Goal: Task Accomplishment & Management: Manage account settings

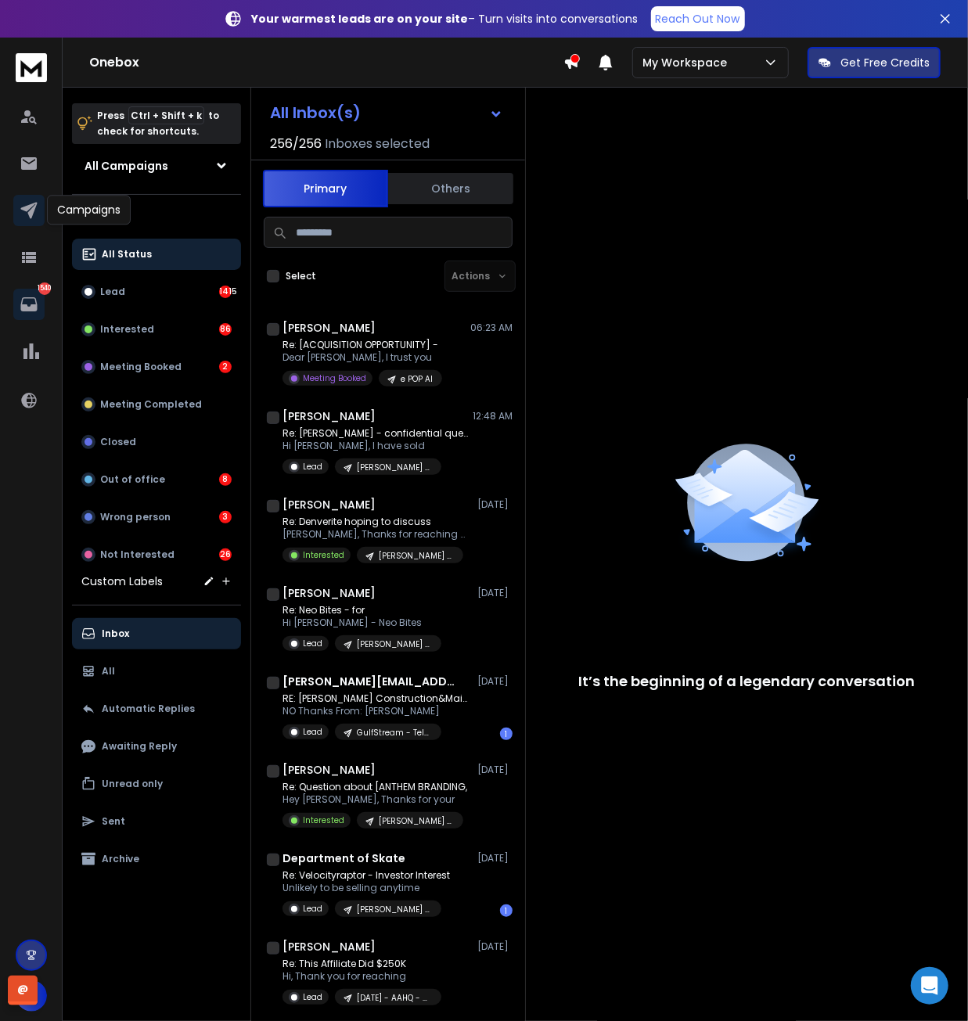
click at [33, 204] on icon at bounding box center [28, 210] width 16 height 16
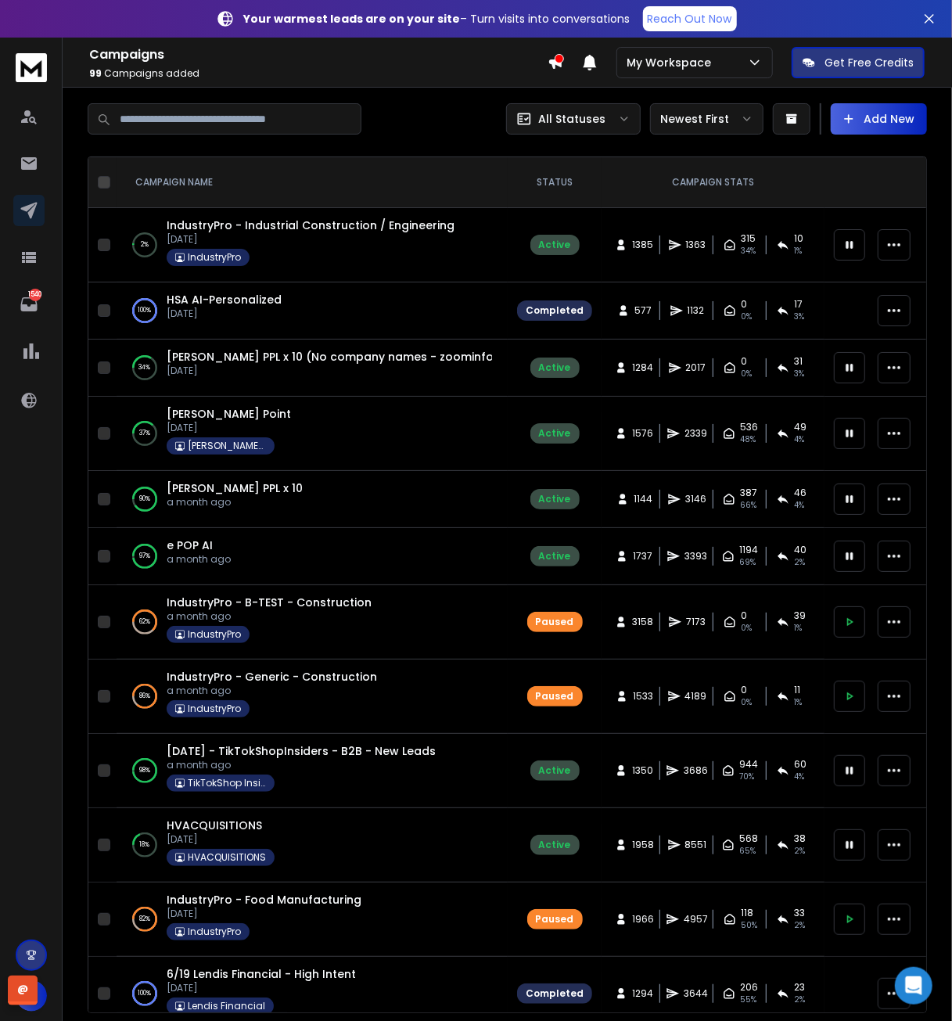
click at [214, 491] on span "[PERSON_NAME] PPL x 10" at bounding box center [235, 488] width 136 height 16
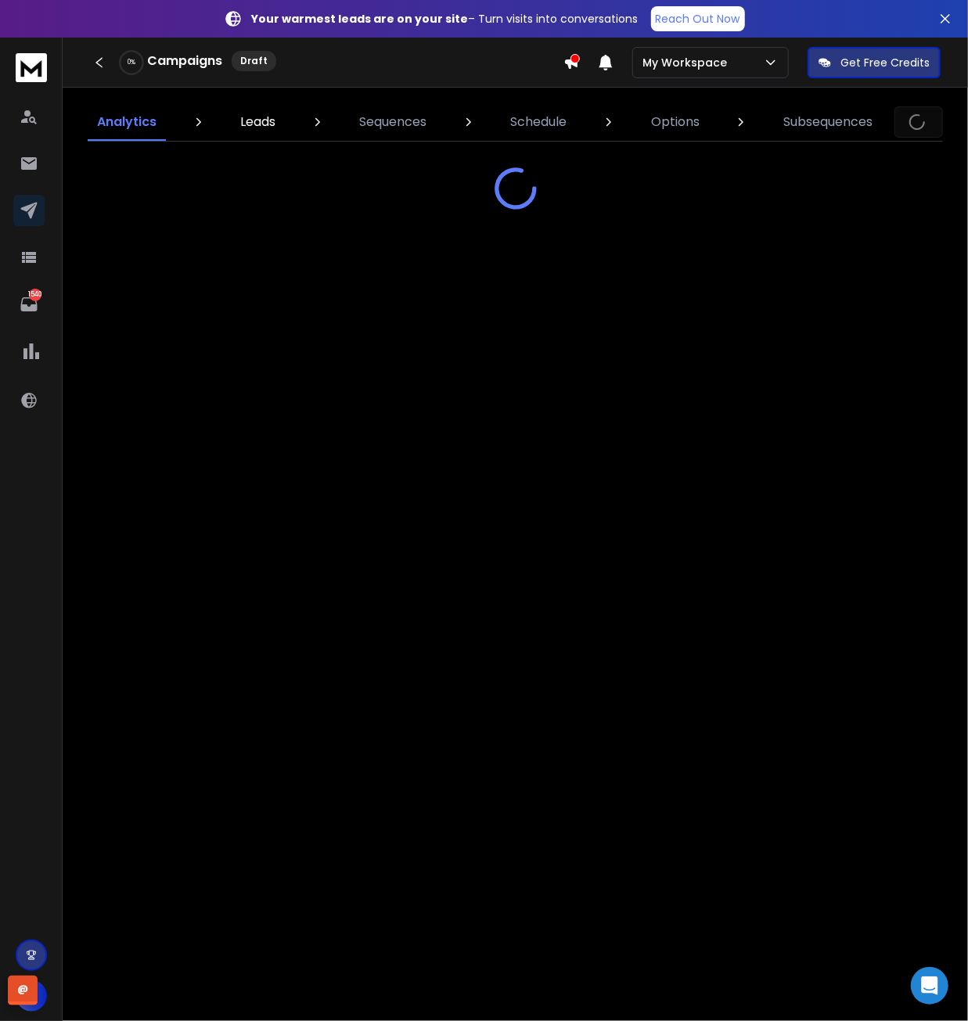
click at [268, 131] on link "Leads" at bounding box center [258, 122] width 54 height 38
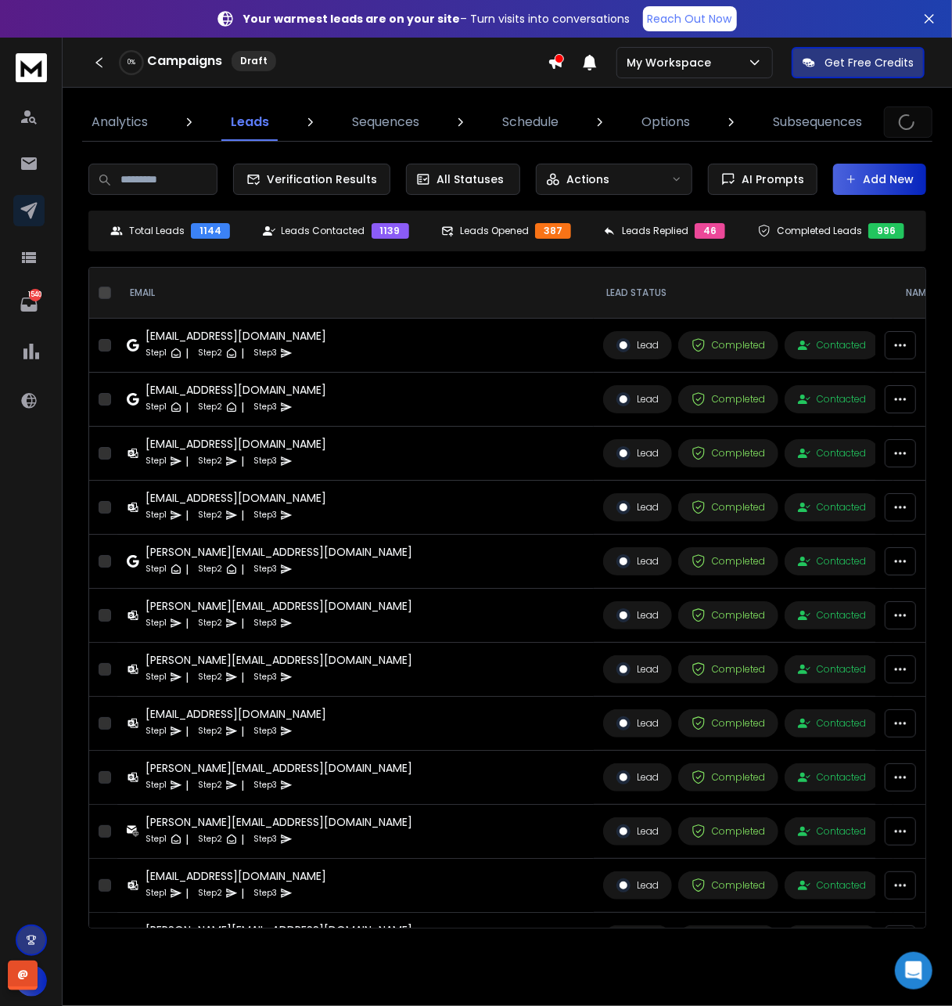
click at [857, 177] on icon at bounding box center [851, 179] width 11 height 11
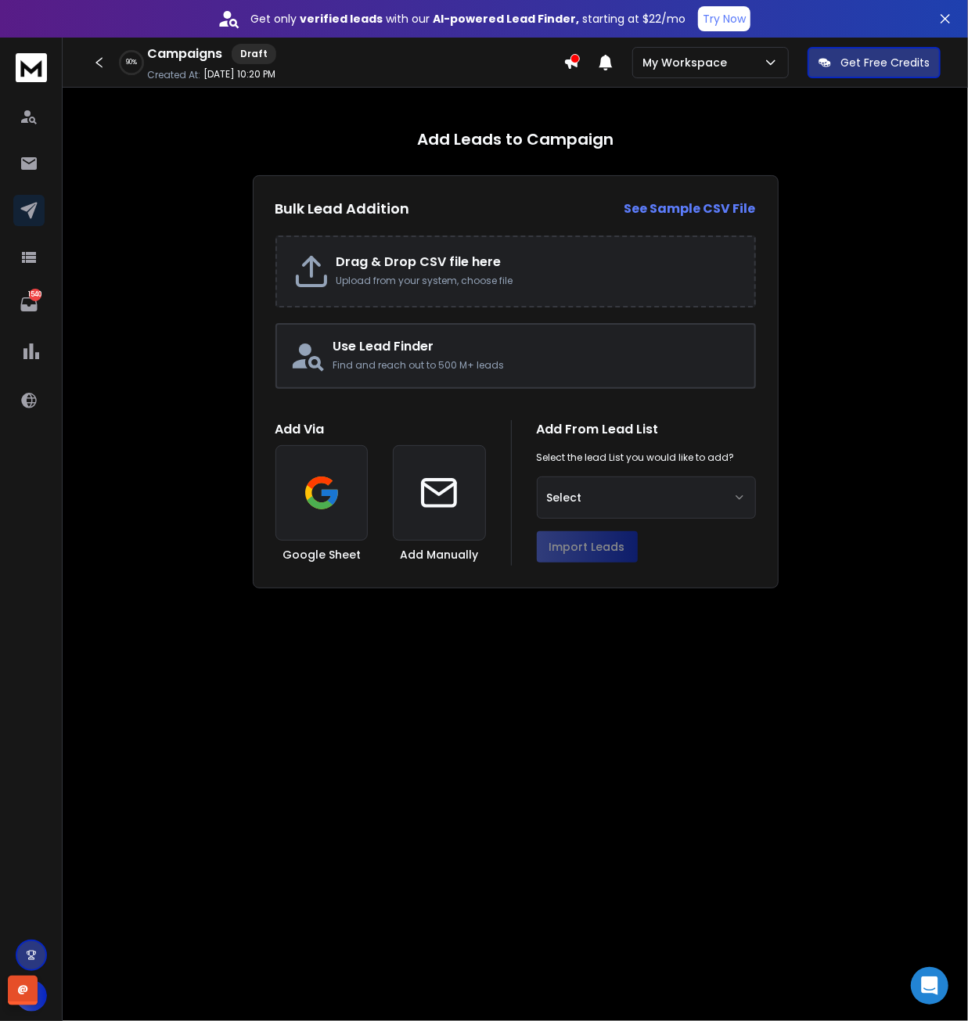
click at [452, 270] on h2 "Drag & Drop CSV file here" at bounding box center [538, 262] width 402 height 19
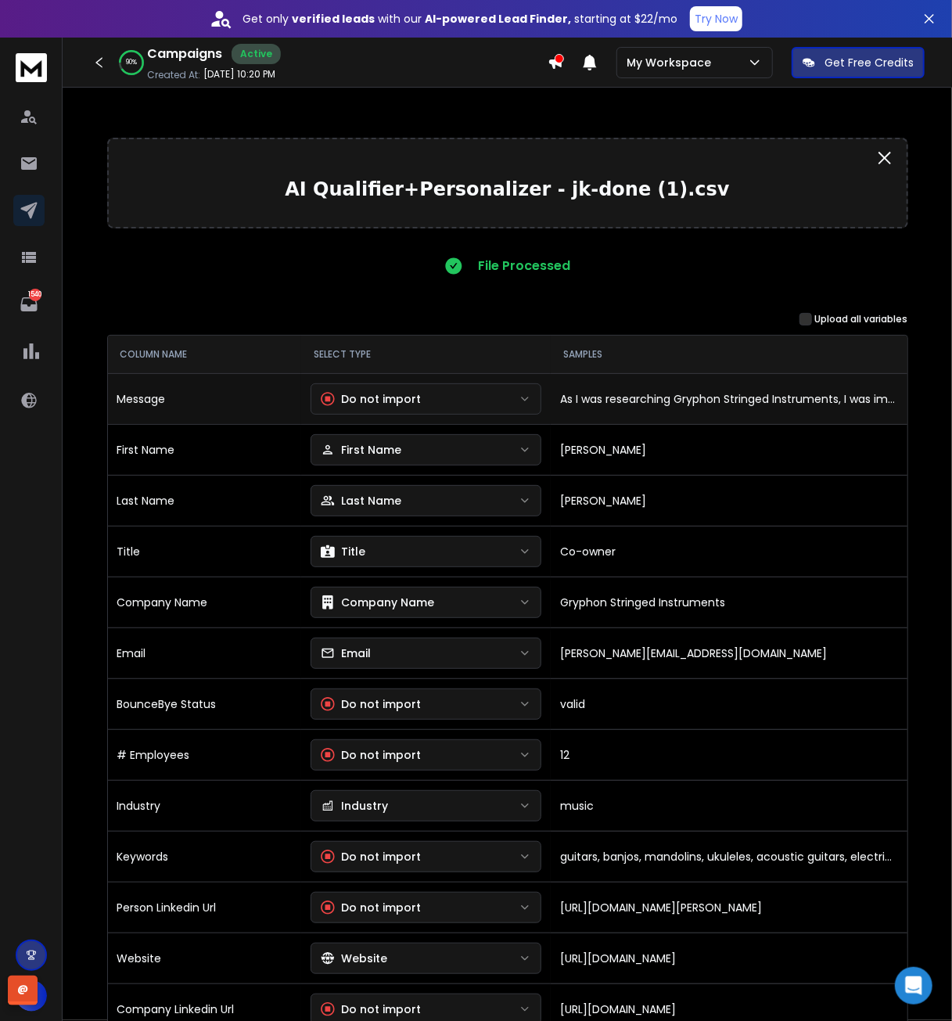
click at [473, 401] on button "Do not import" at bounding box center [426, 398] width 231 height 31
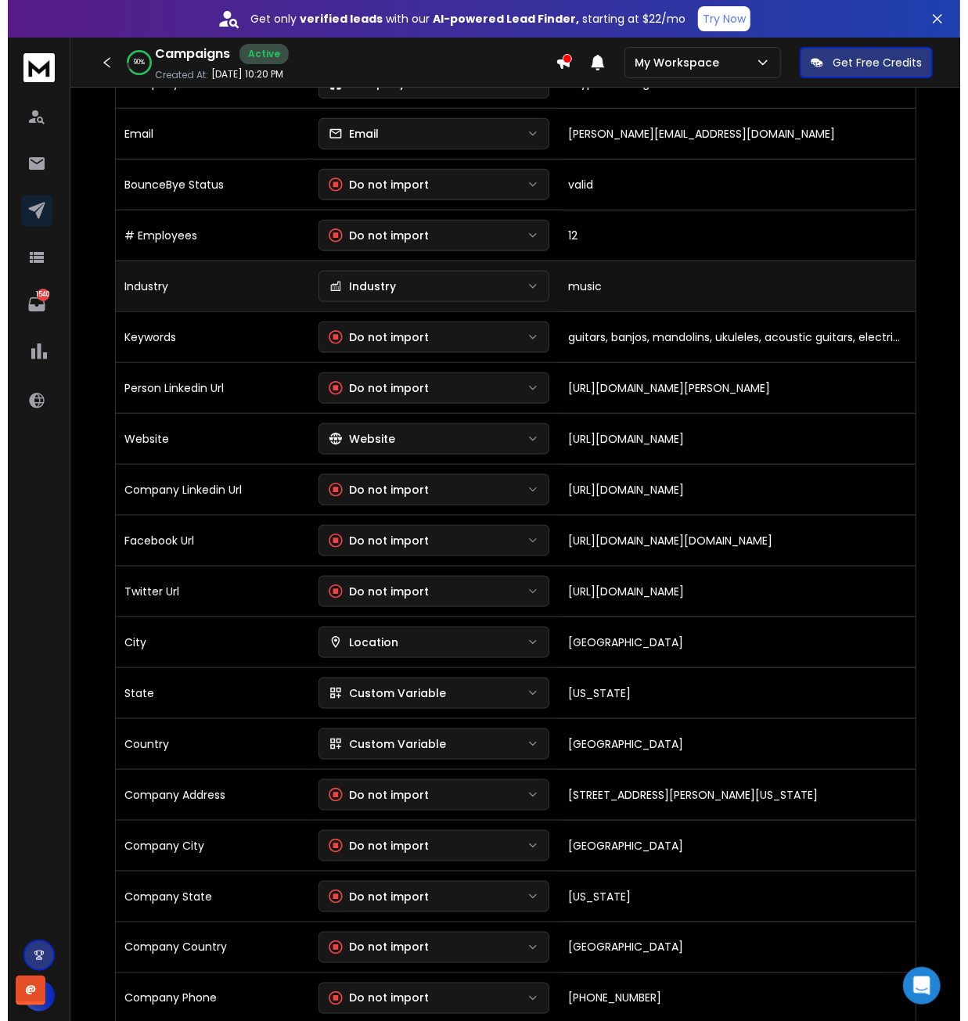
scroll to position [521, 0]
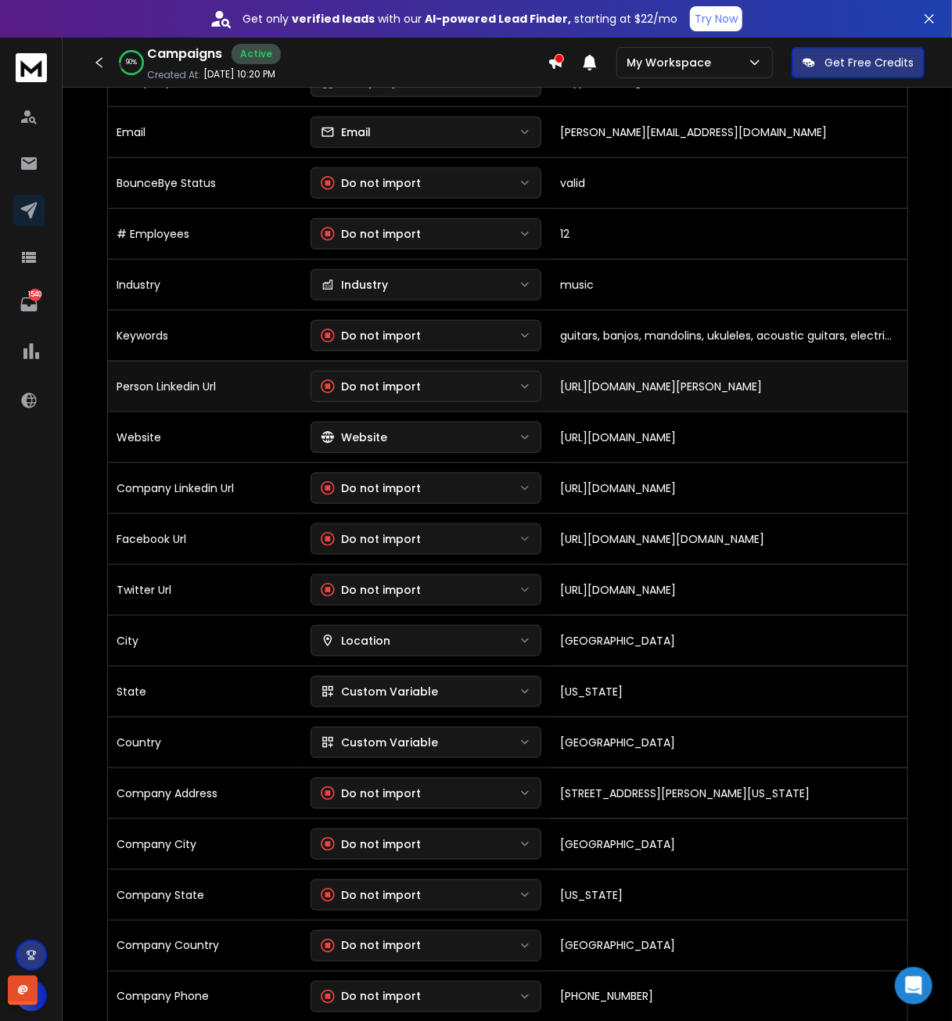
click at [382, 377] on button "Do not import" at bounding box center [426, 386] width 231 height 31
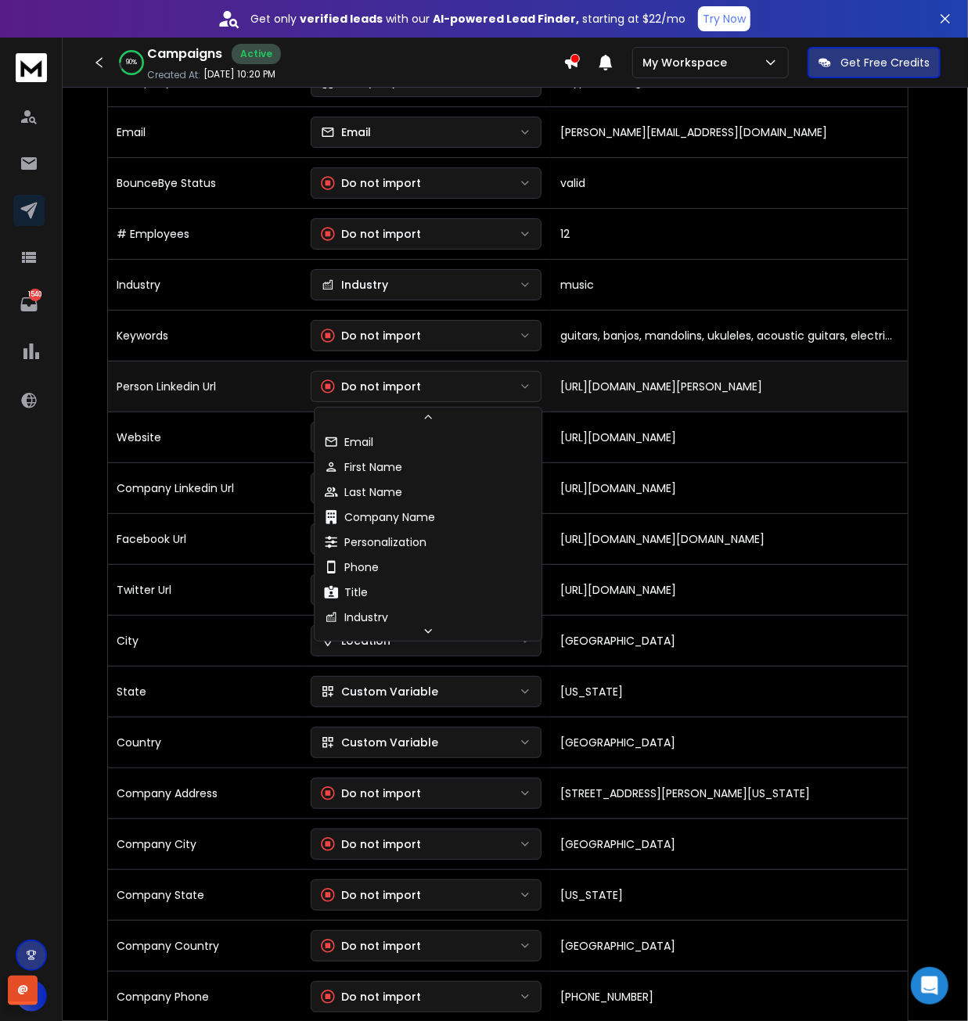
scroll to position [158, 0]
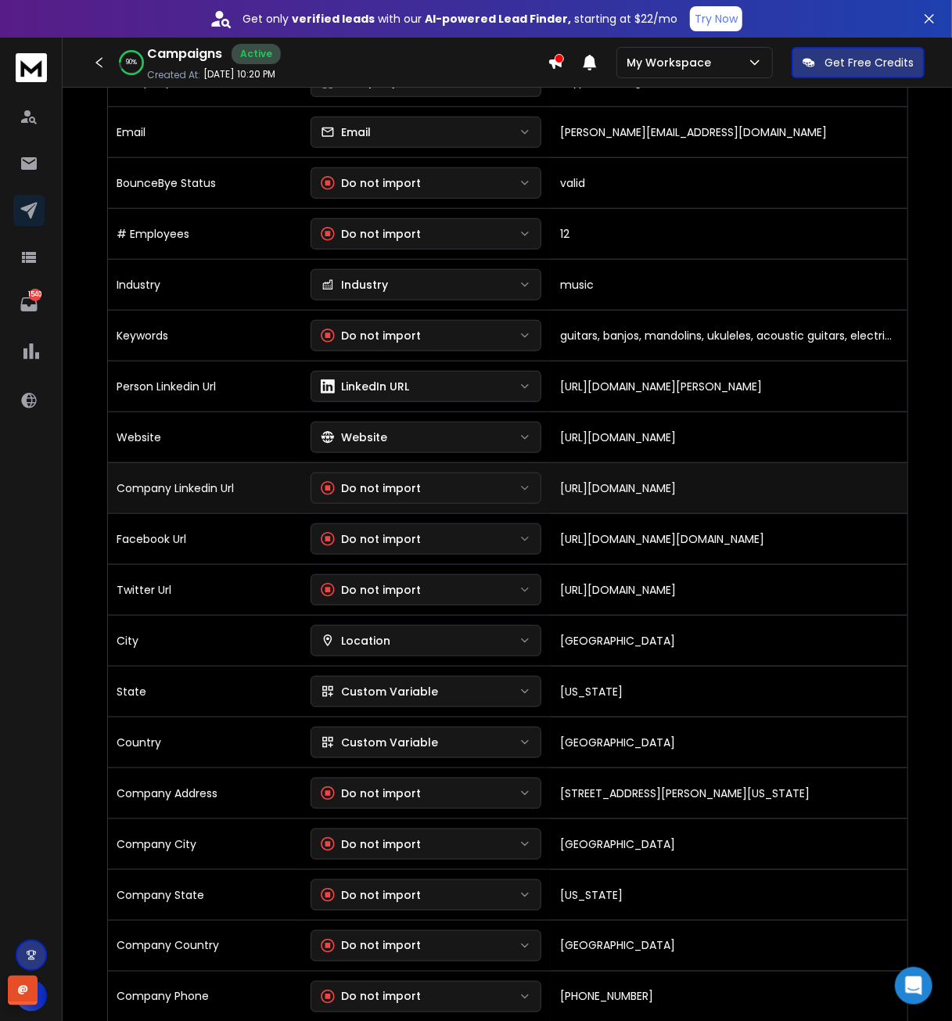
click at [370, 492] on div "Do not import" at bounding box center [371, 488] width 100 height 16
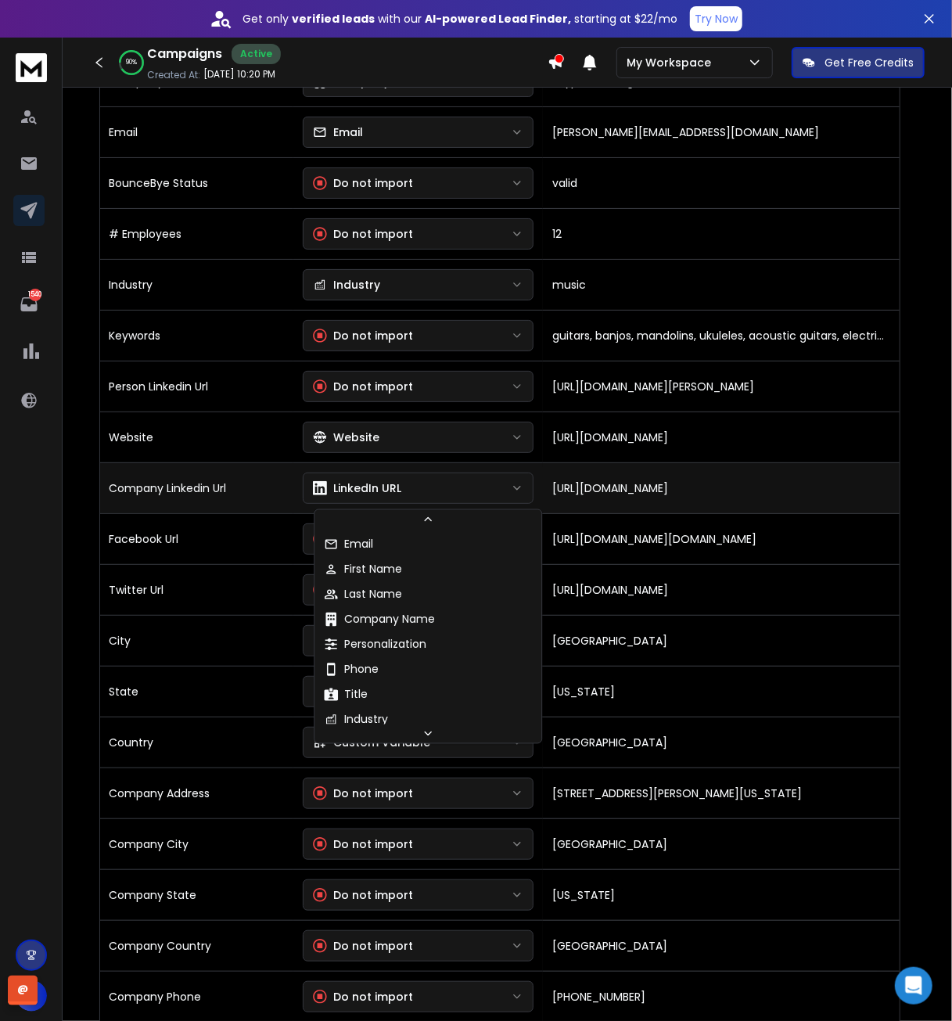
click at [401, 496] on div "LinkedIn URL" at bounding box center [357, 488] width 88 height 16
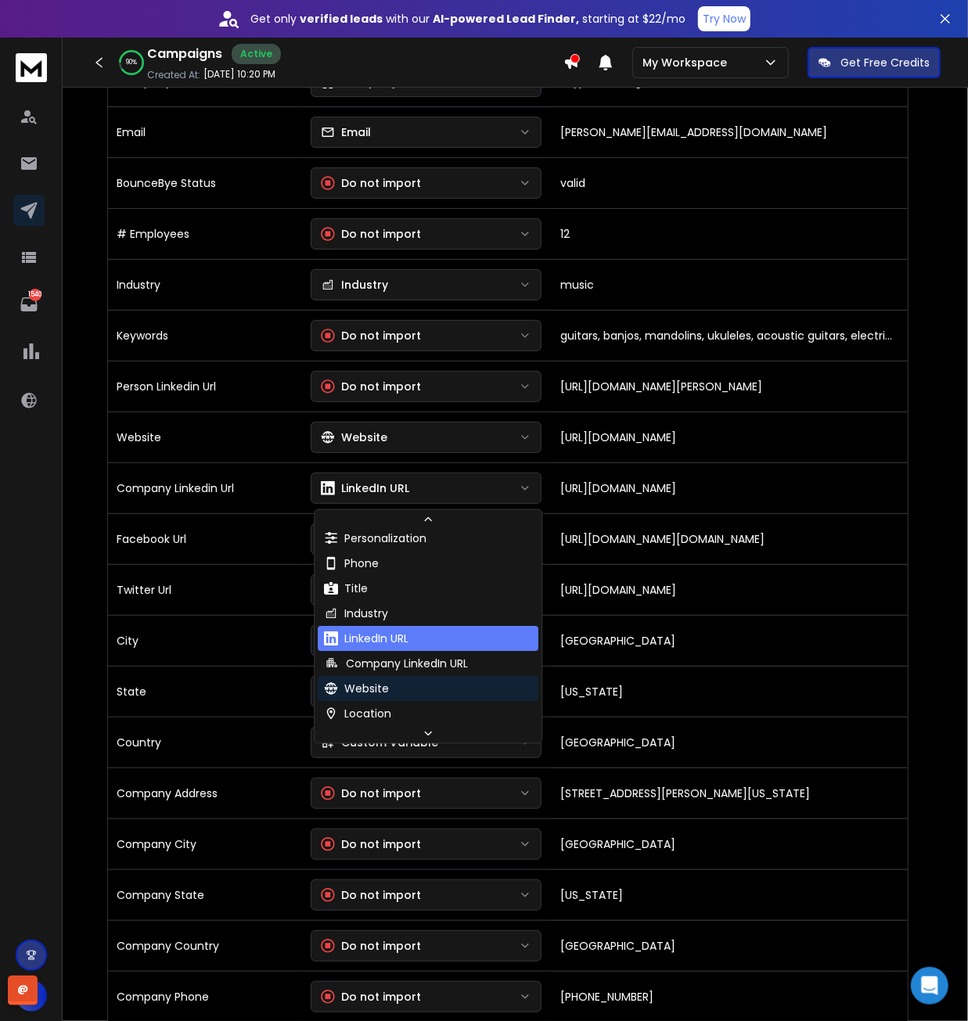
scroll to position [138, 0]
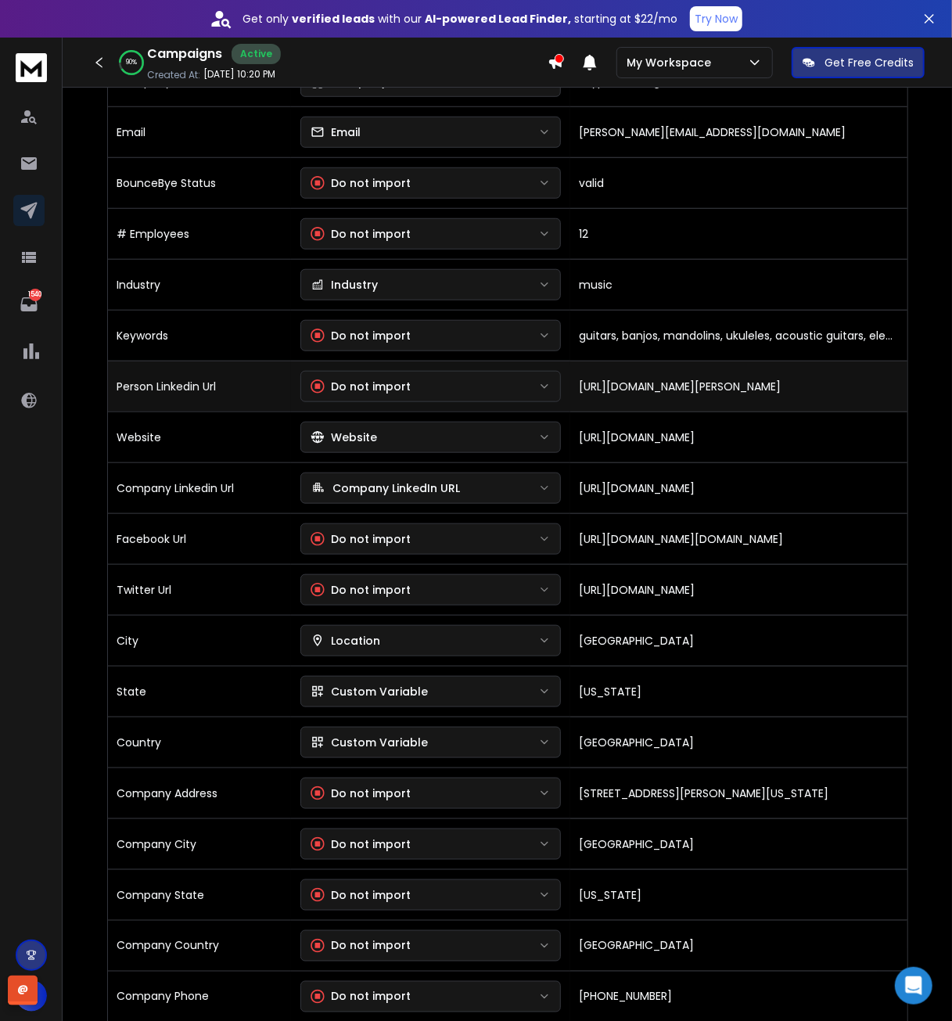
click at [407, 391] on div "Do not import" at bounding box center [361, 387] width 100 height 16
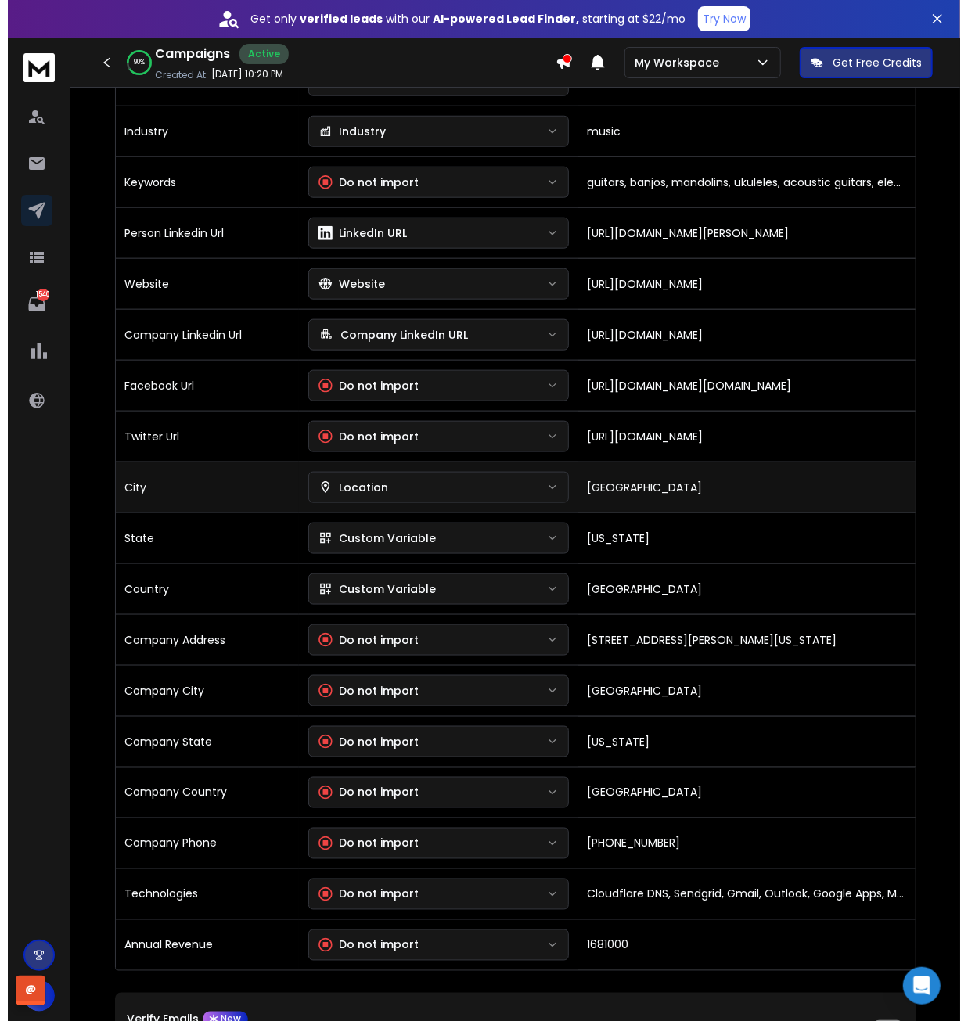
scroll to position [730, 0]
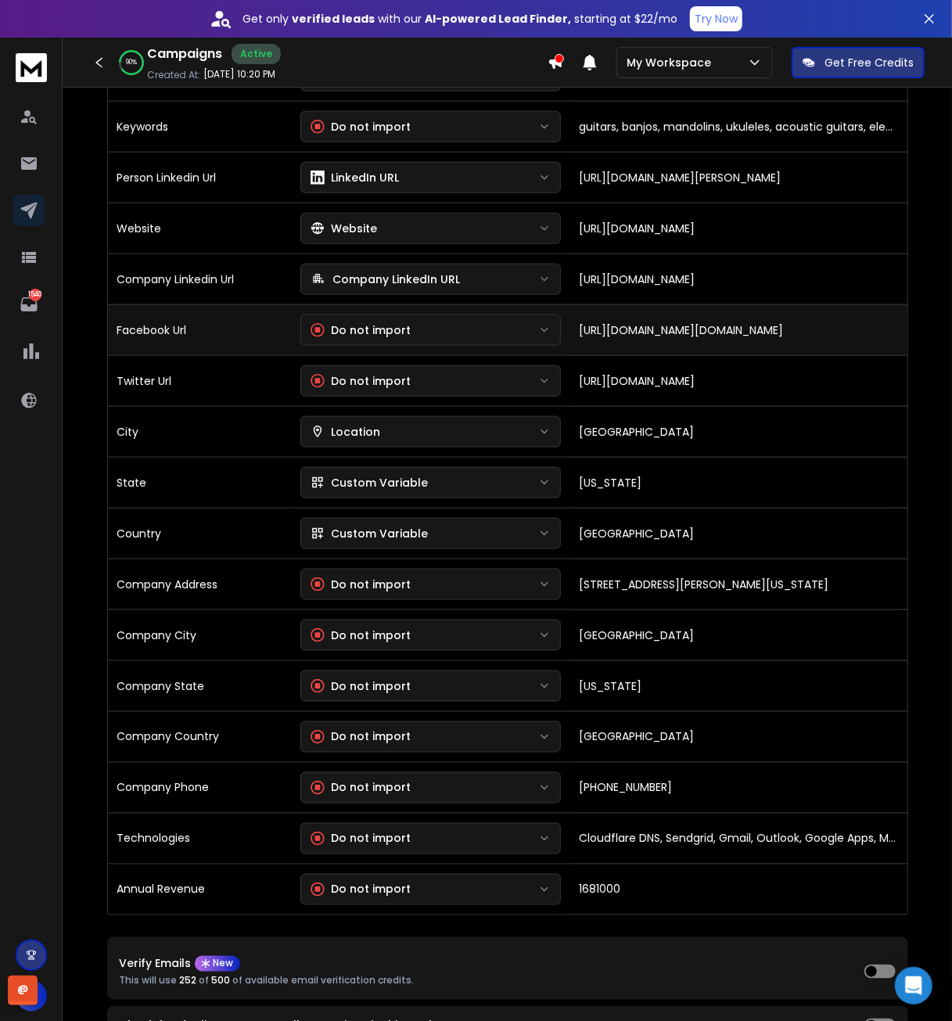
click at [410, 329] on button "Do not import" at bounding box center [431, 330] width 261 height 31
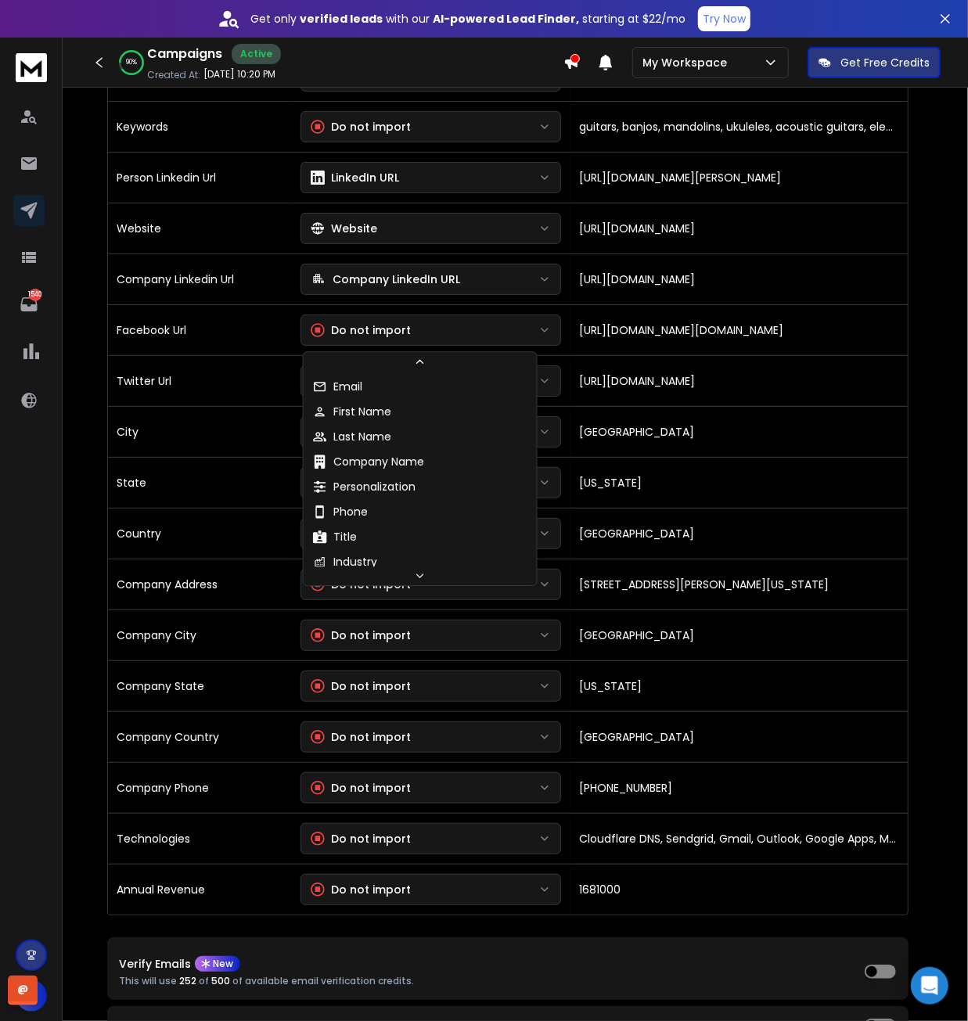
scroll to position [158, 0]
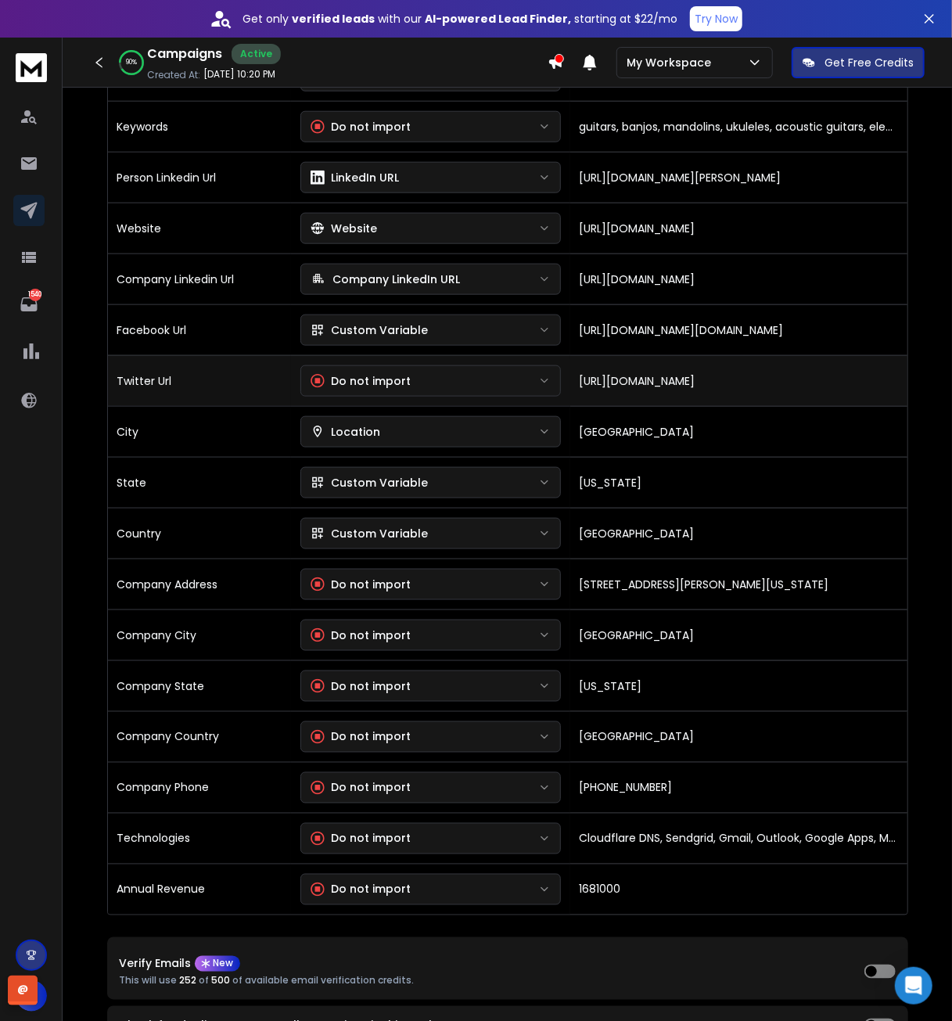
click at [414, 388] on button "Do not import" at bounding box center [431, 380] width 261 height 31
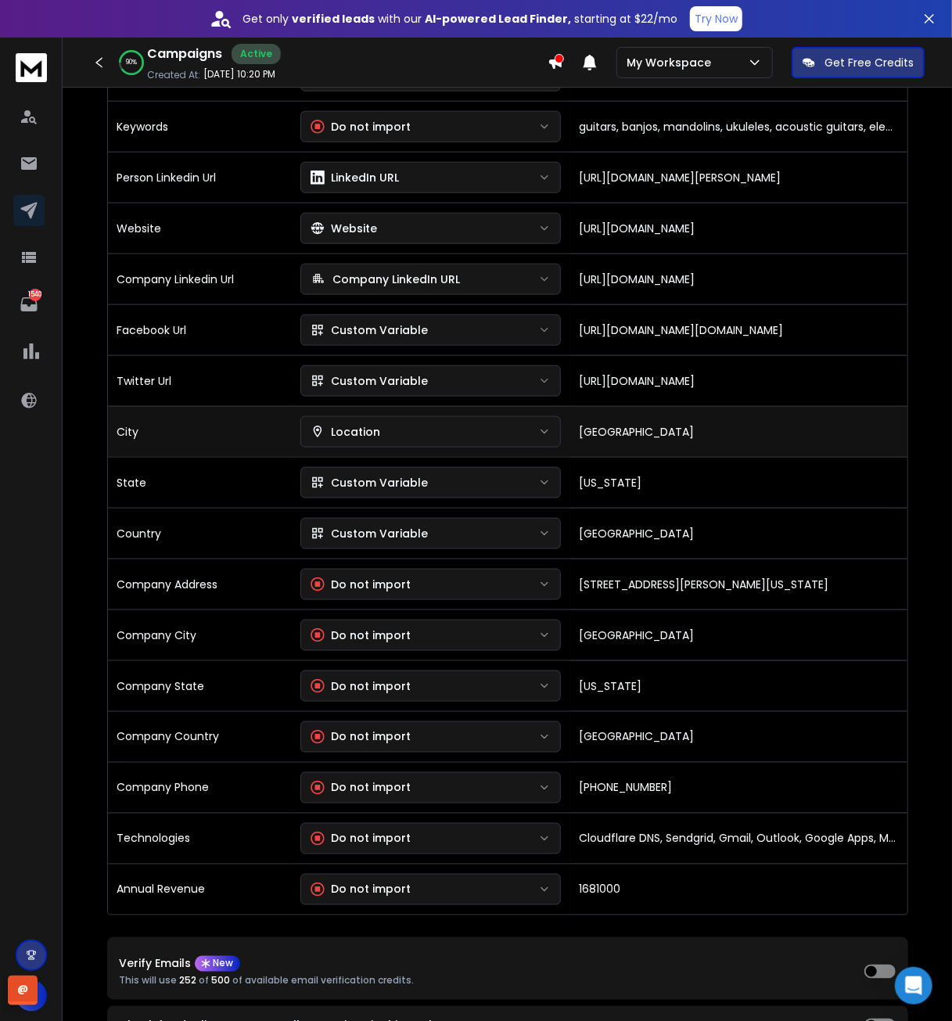
click at [427, 437] on button "Location" at bounding box center [431, 431] width 261 height 31
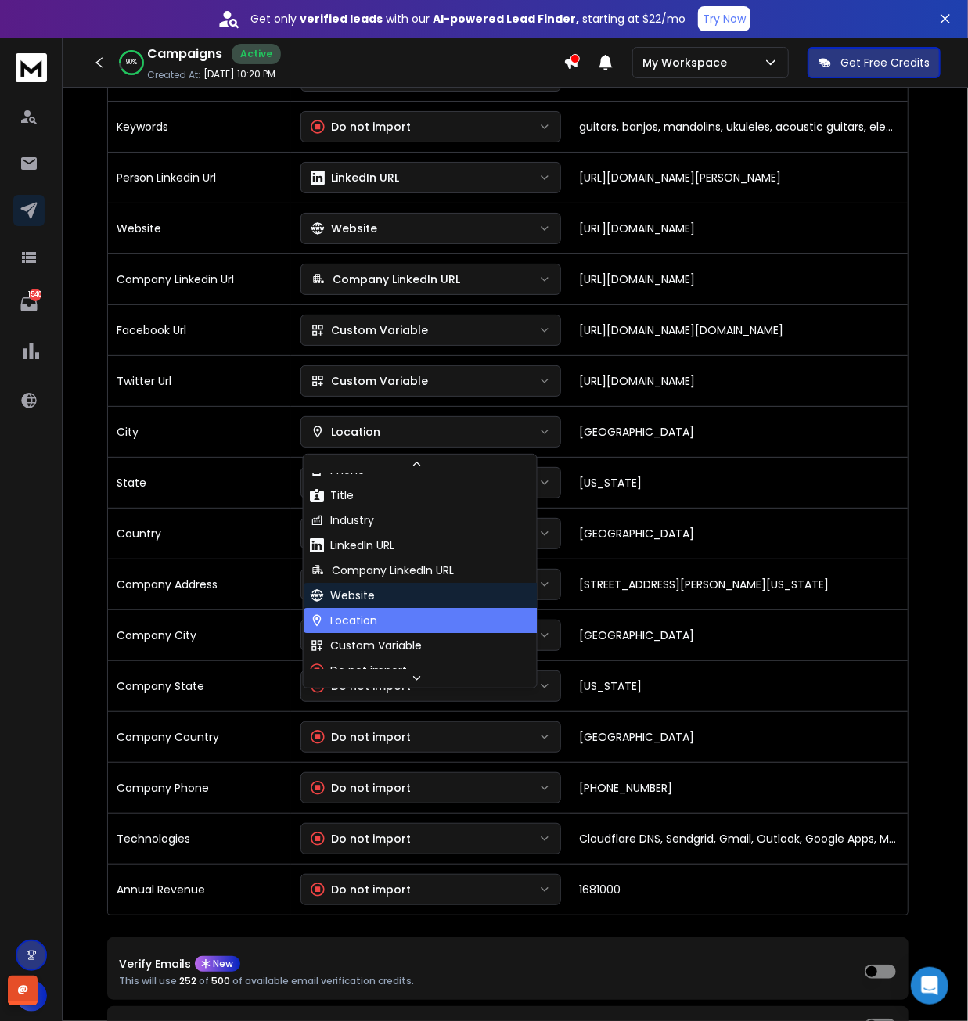
scroll to position [142, 0]
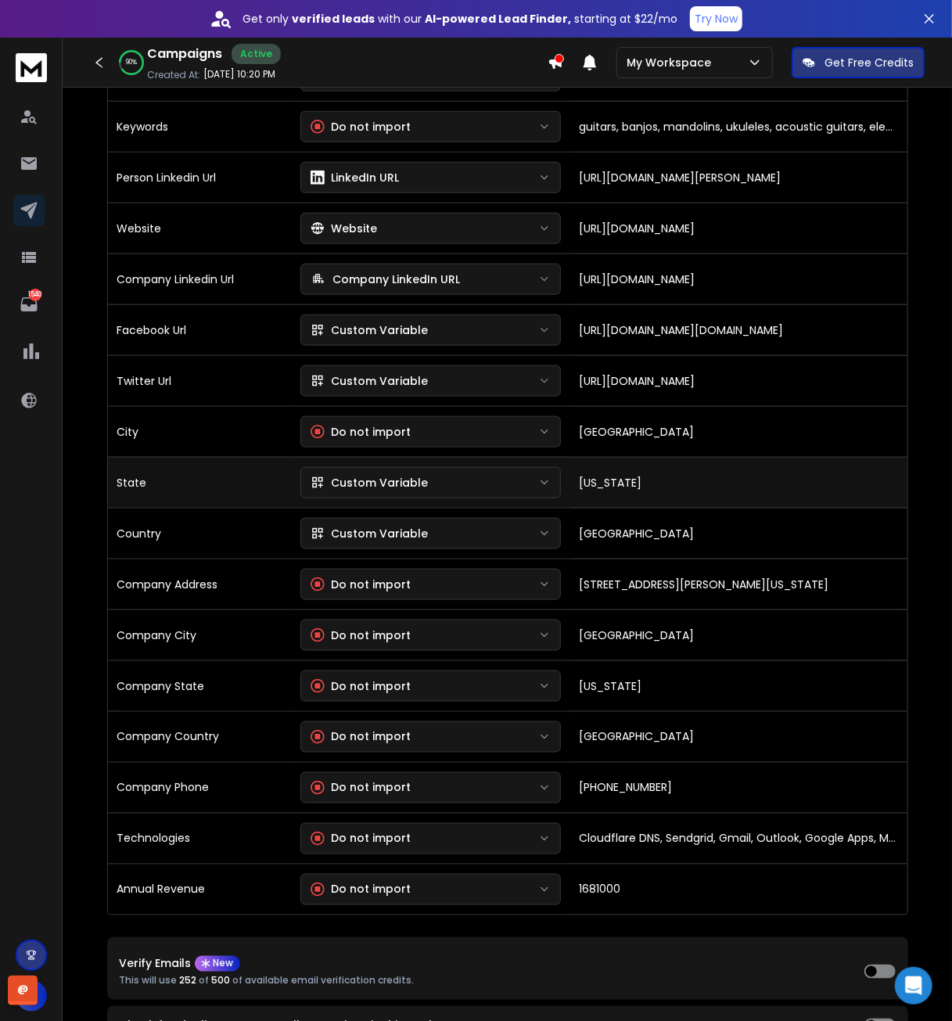
click at [419, 477] on button "Custom Variable" at bounding box center [431, 482] width 261 height 31
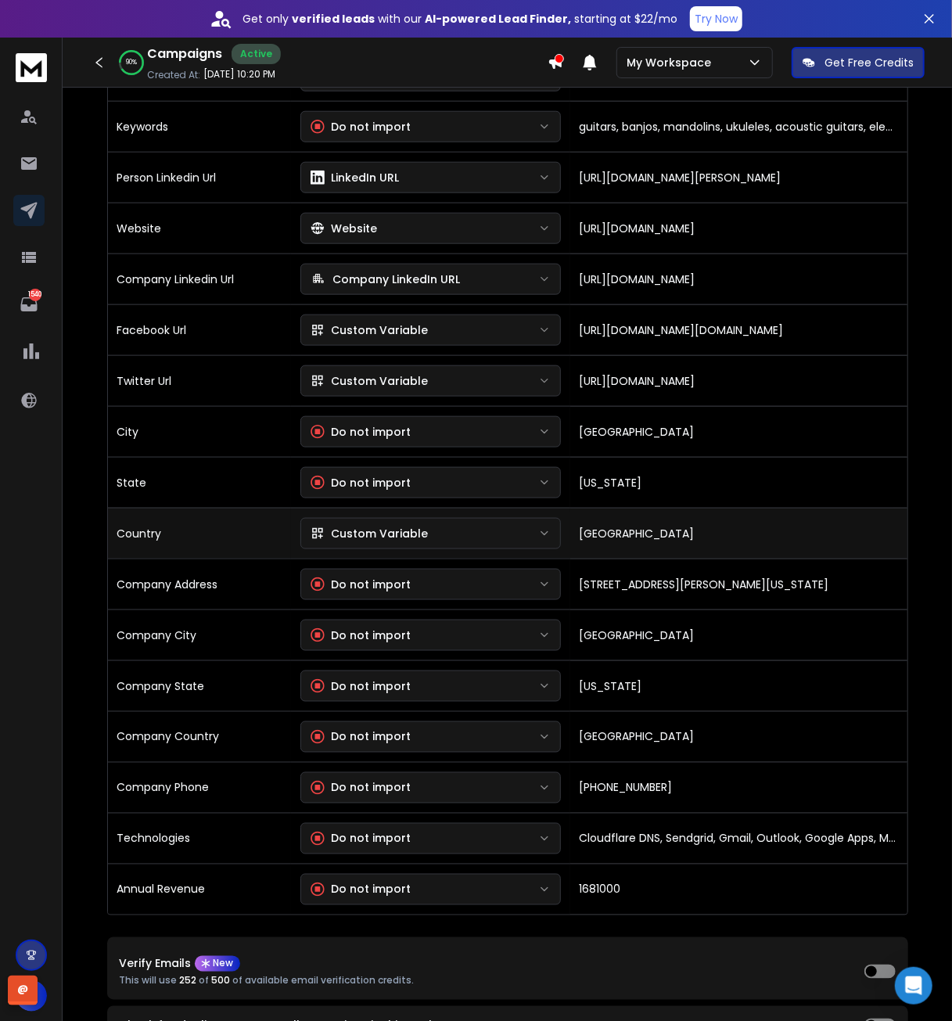
click at [429, 542] on button "Custom Variable" at bounding box center [431, 533] width 261 height 31
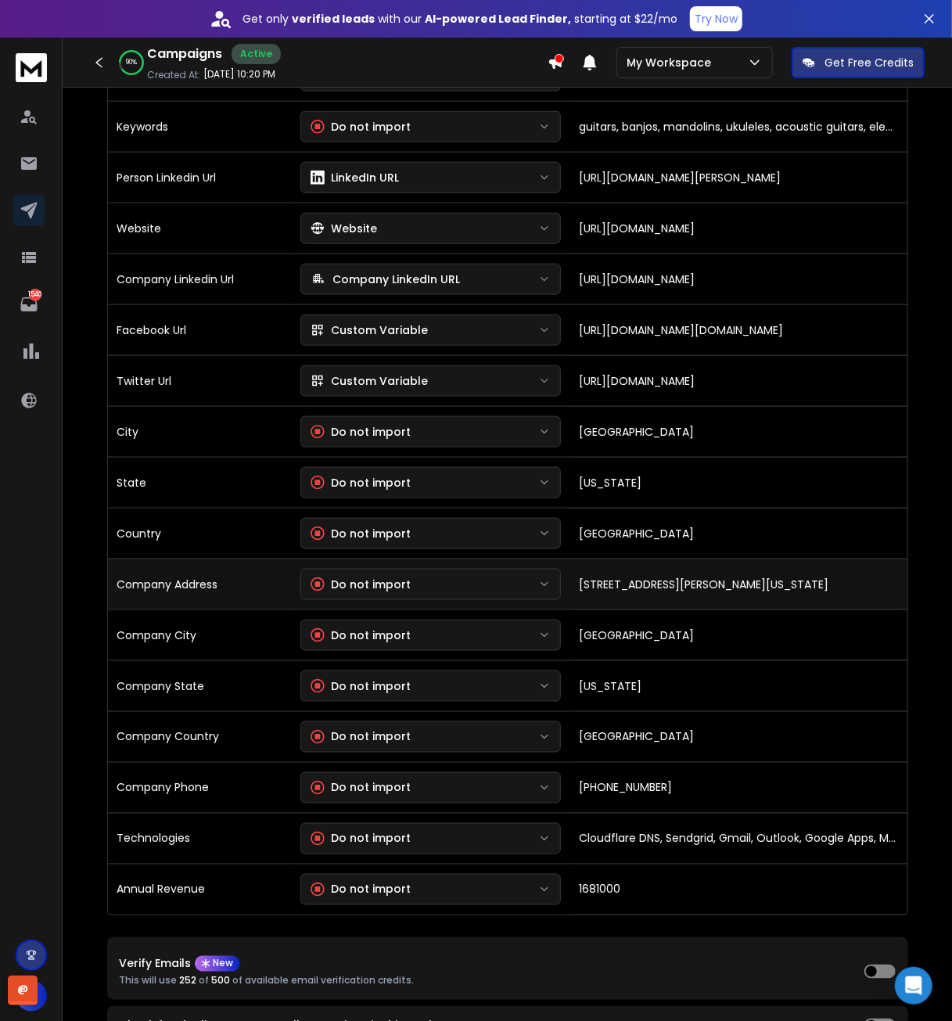
click at [382, 592] on div "Do not import" at bounding box center [361, 585] width 100 height 16
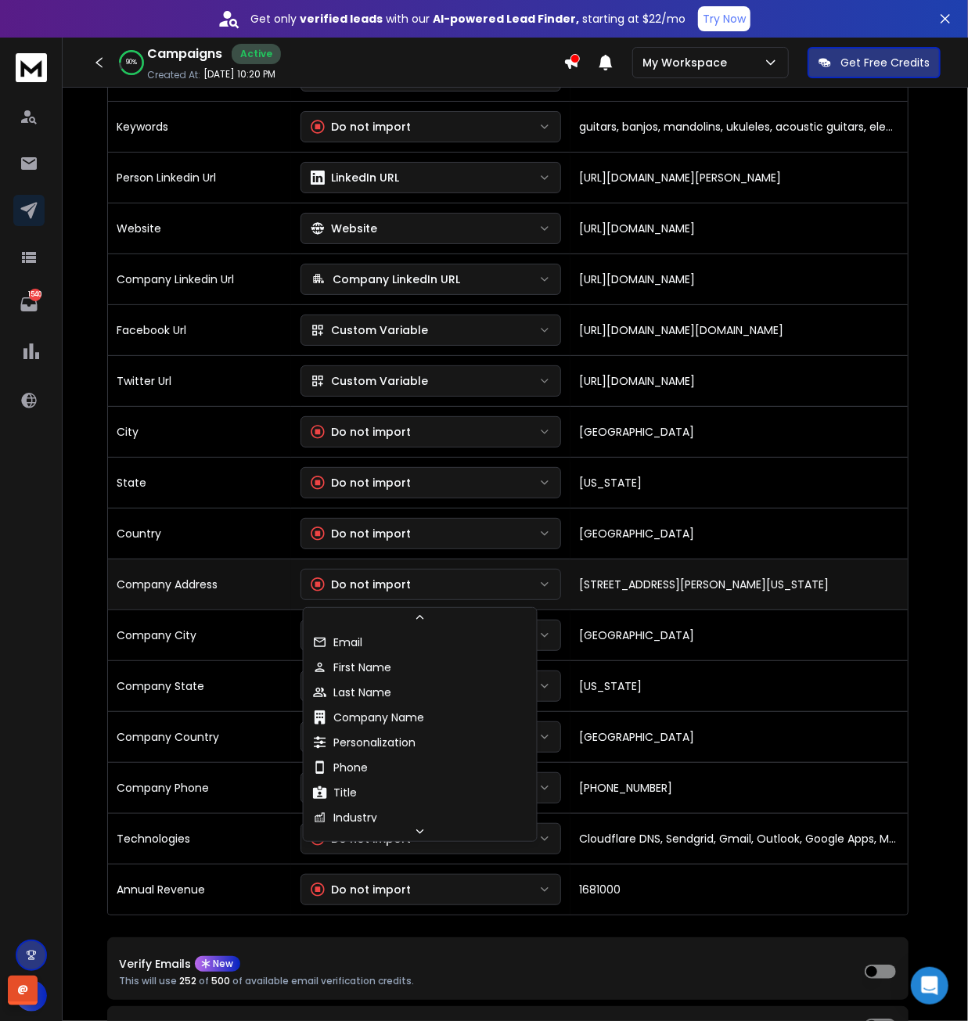
scroll to position [158, 0]
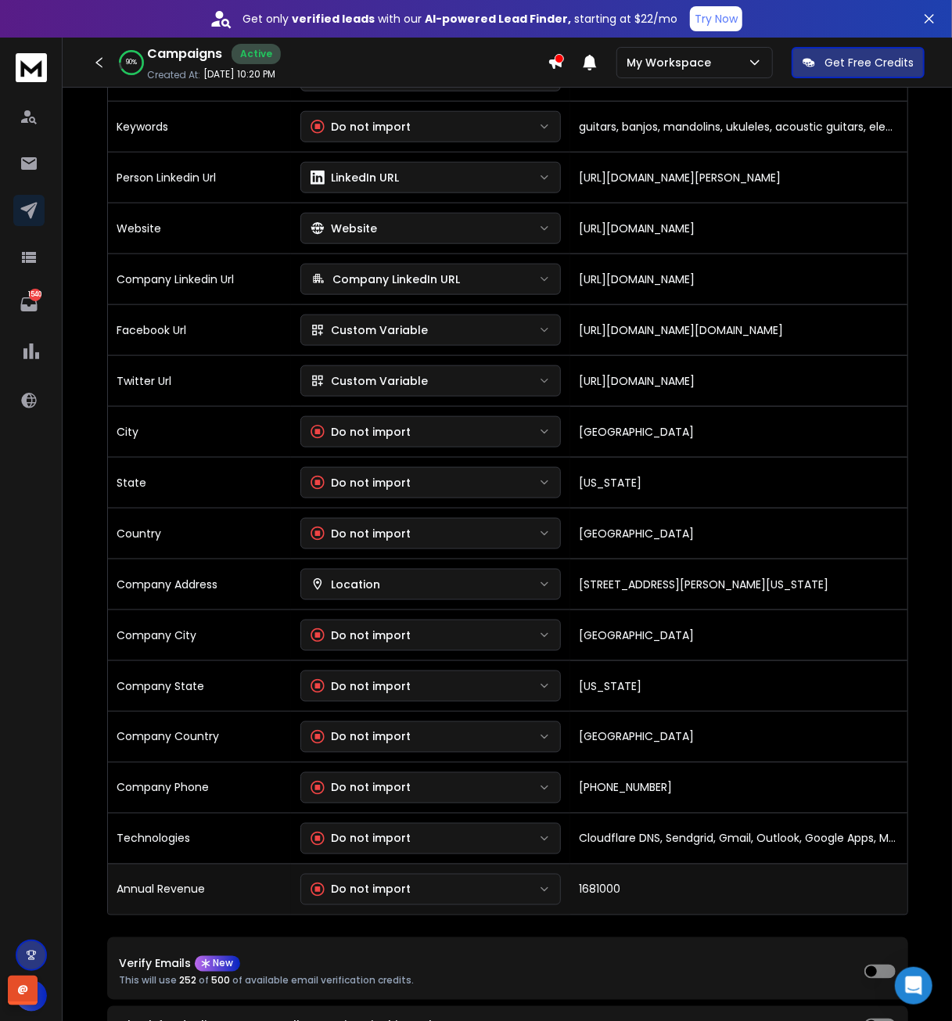
click at [398, 889] on div "Do not import" at bounding box center [361, 890] width 100 height 16
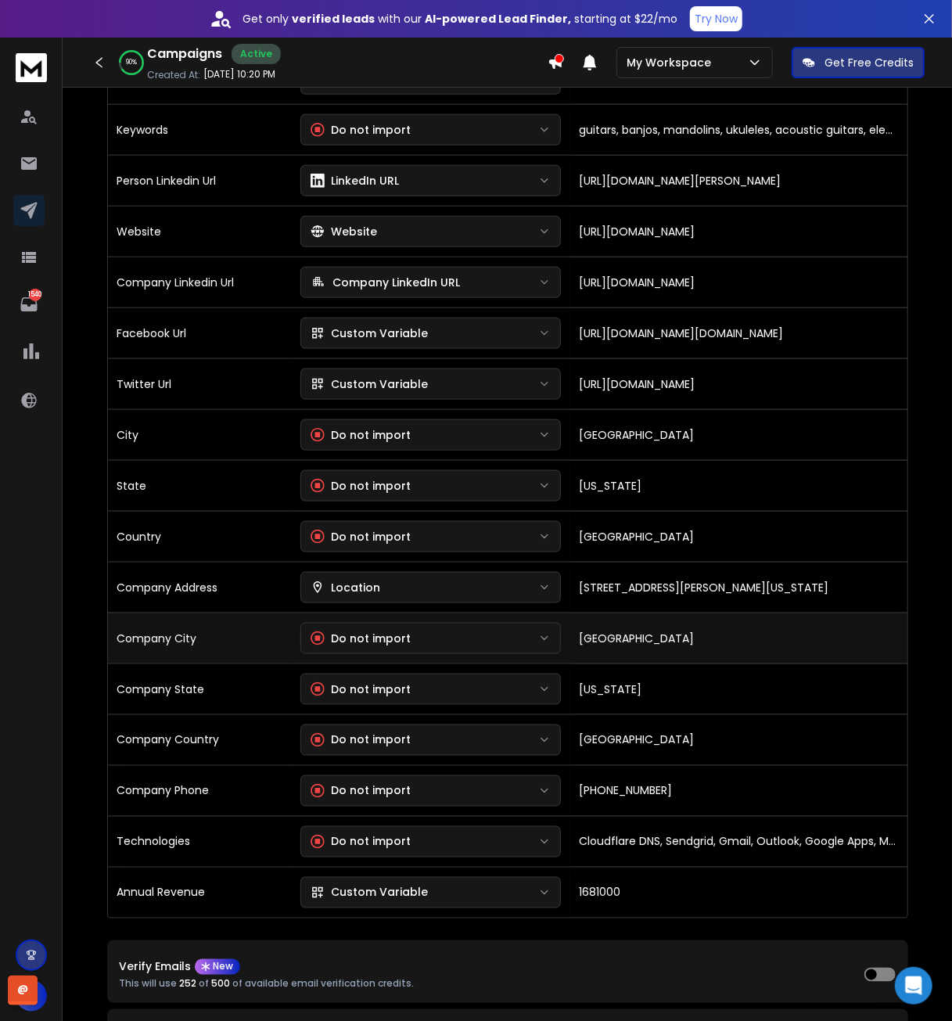
scroll to position [866, 0]
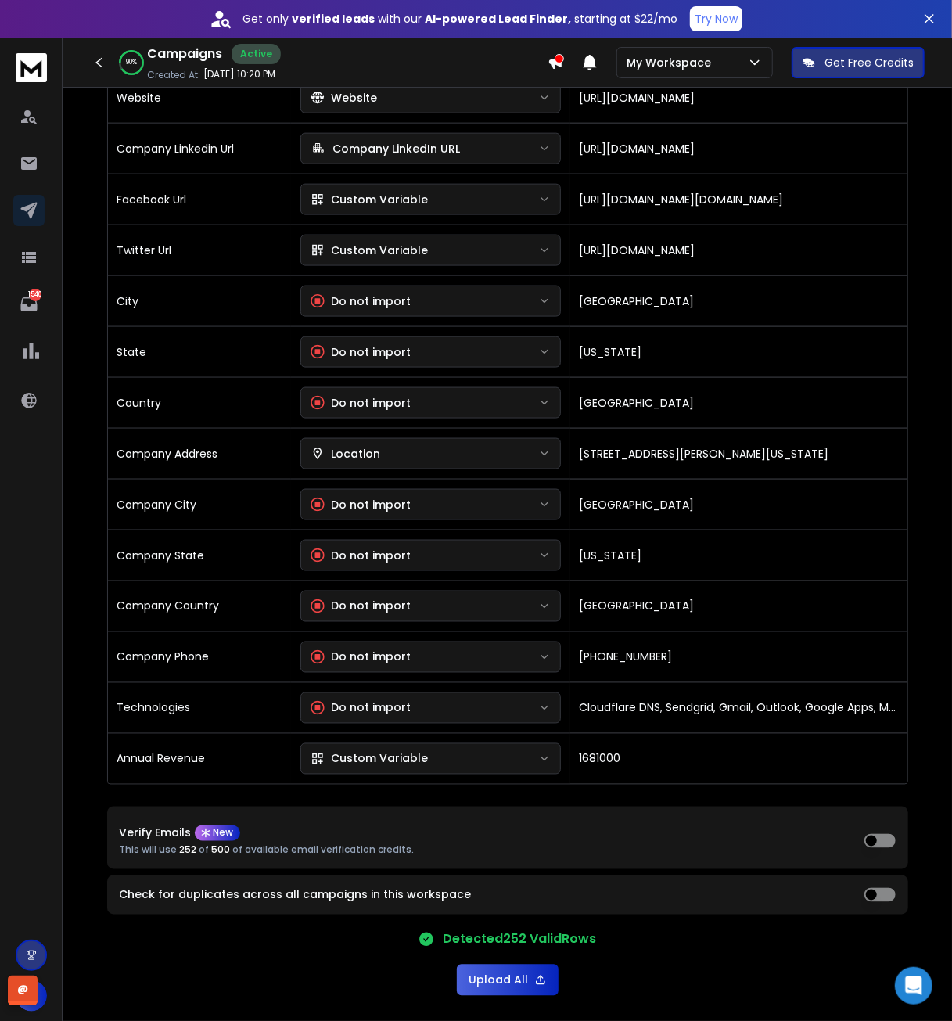
click at [505, 986] on button "Upload All" at bounding box center [508, 980] width 102 height 31
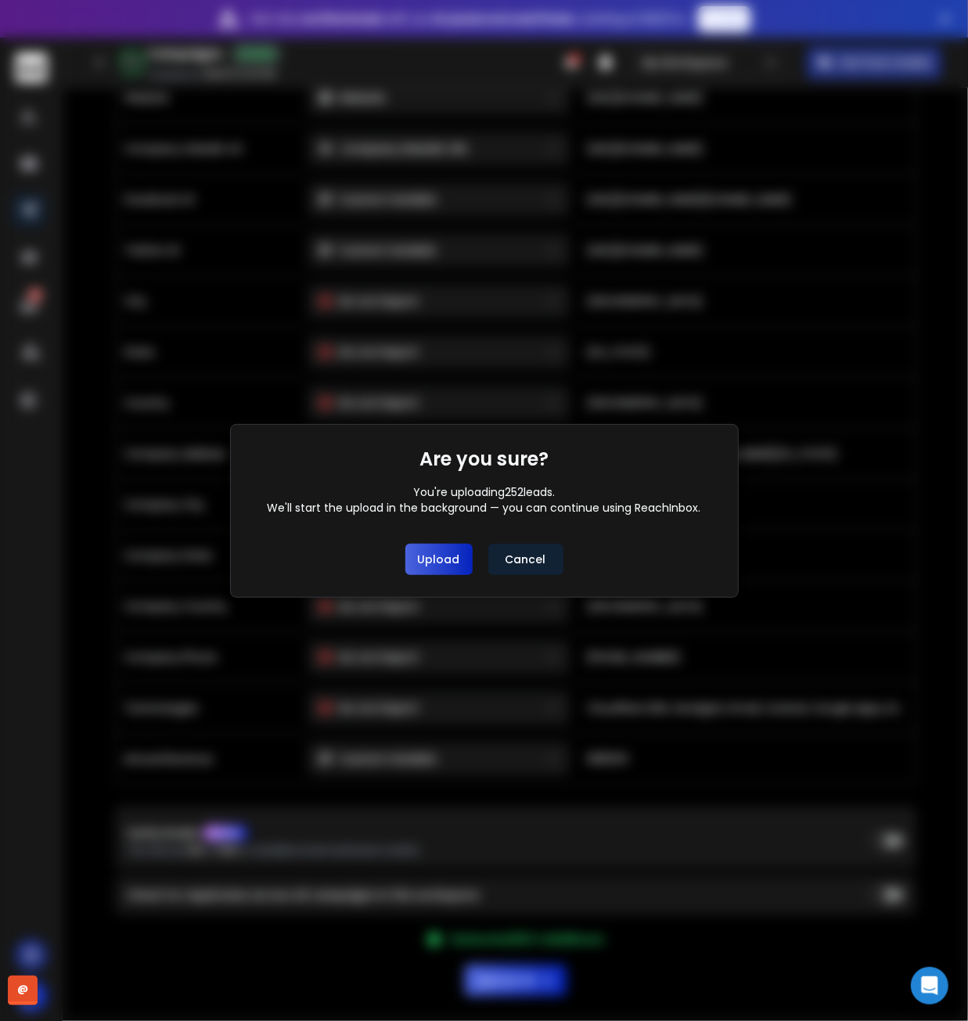
click at [430, 551] on button "Upload" at bounding box center [438, 559] width 67 height 31
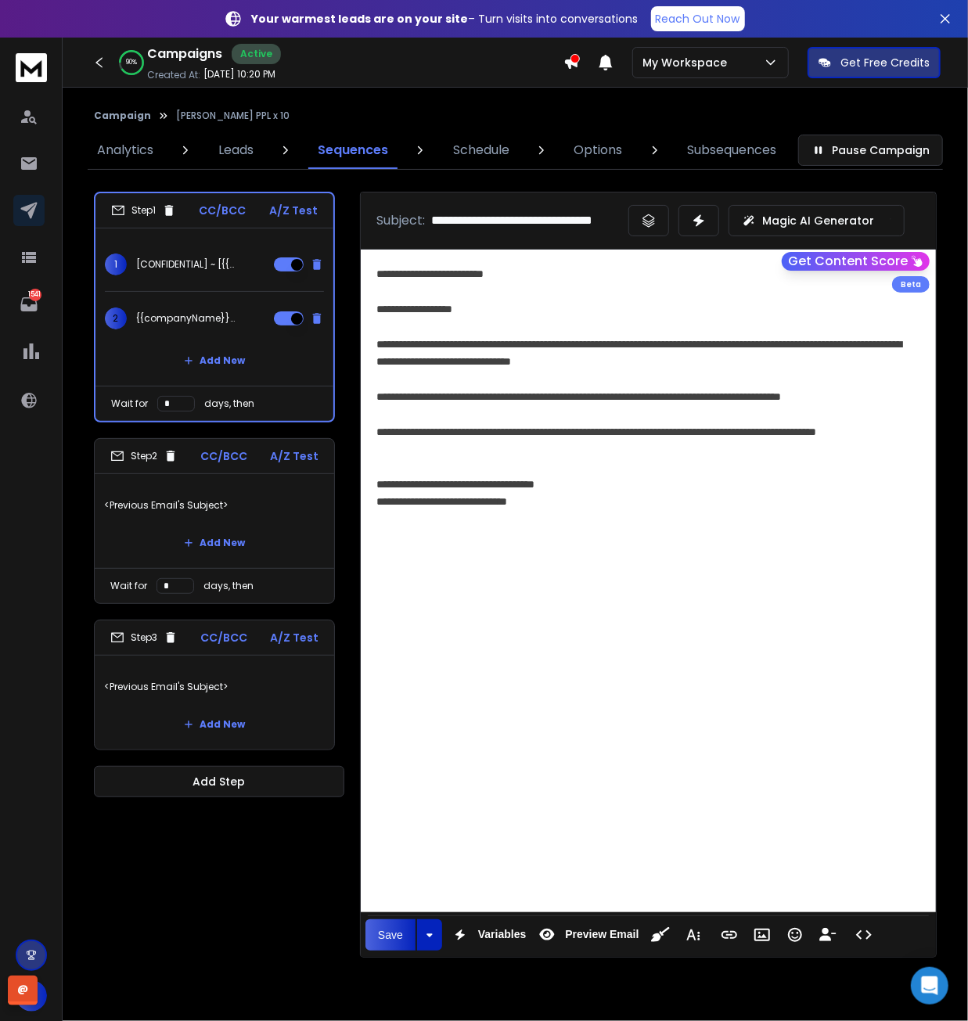
click at [204, 275] on div "1 [CONFIDENTIAL] ~ [{{companyName}}]" at bounding box center [214, 265] width 219 height 54
click at [199, 274] on div "1 [CONFIDENTIAL] ~ [{{companyName}}]" at bounding box center [170, 265] width 131 height 22
click at [171, 308] on div "2 {{companyName}} - for sale?" at bounding box center [170, 319] width 131 height 22
click at [196, 261] on p "[CONFIDENTIAL] ~ [{{companyName}}]" at bounding box center [186, 264] width 100 height 13
type input "**********"
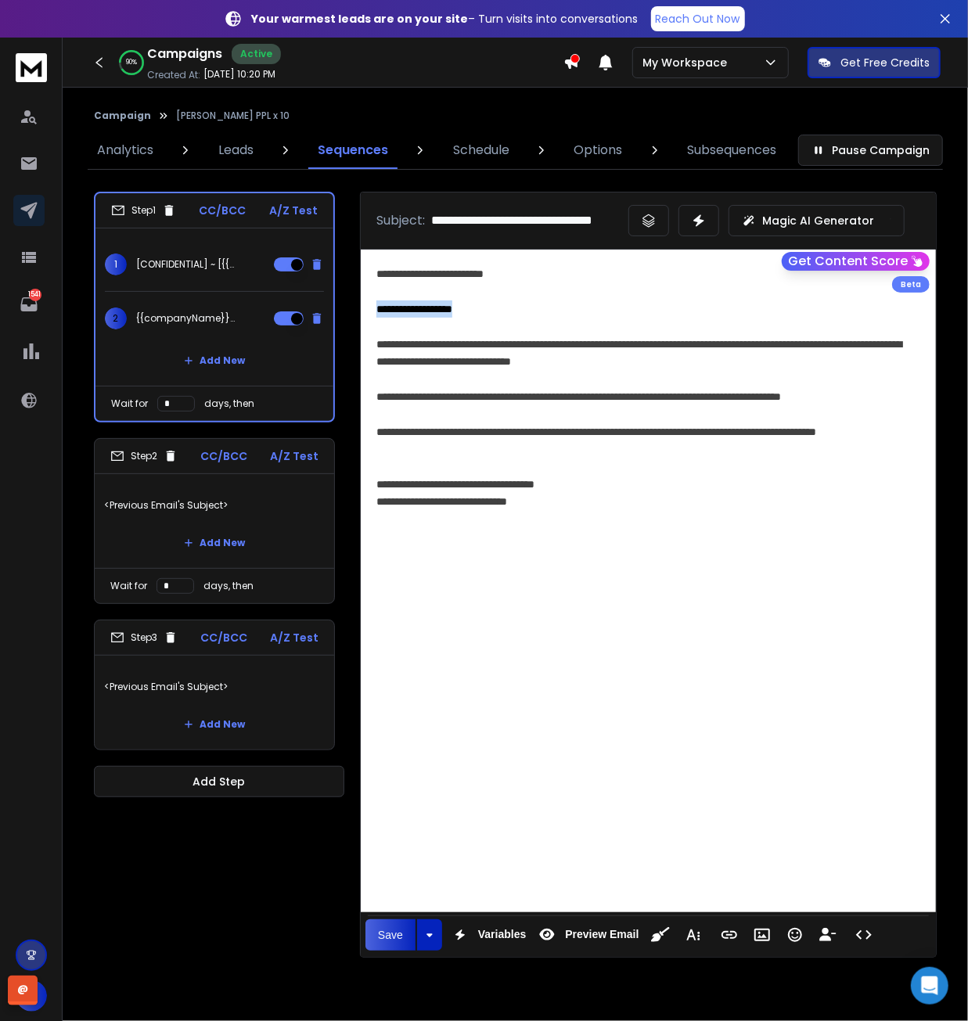
drag, startPoint x: 538, startPoint y: 314, endPoint x: 368, endPoint y: 311, distance: 170.6
click at [368, 311] on div "**********" at bounding box center [648, 581] width 575 height 663
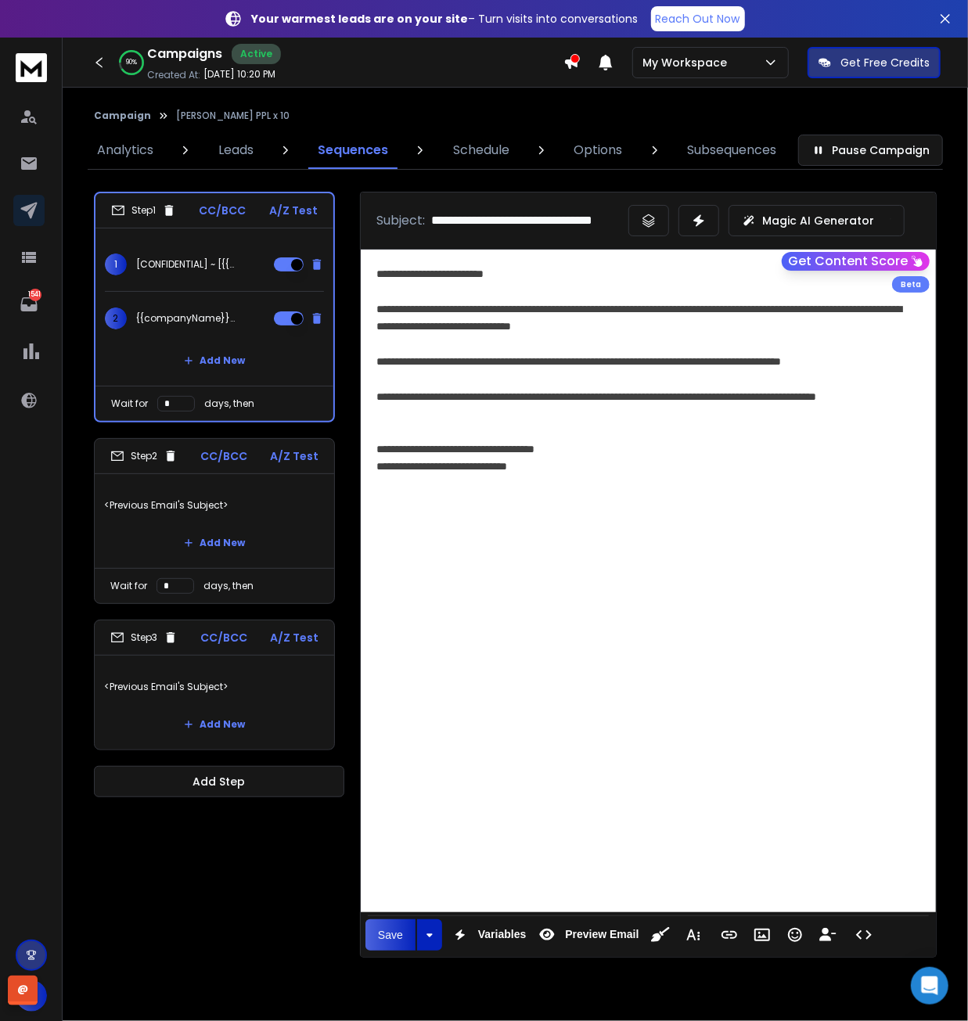
click at [728, 326] on div "**********" at bounding box center [648, 318] width 544 height 35
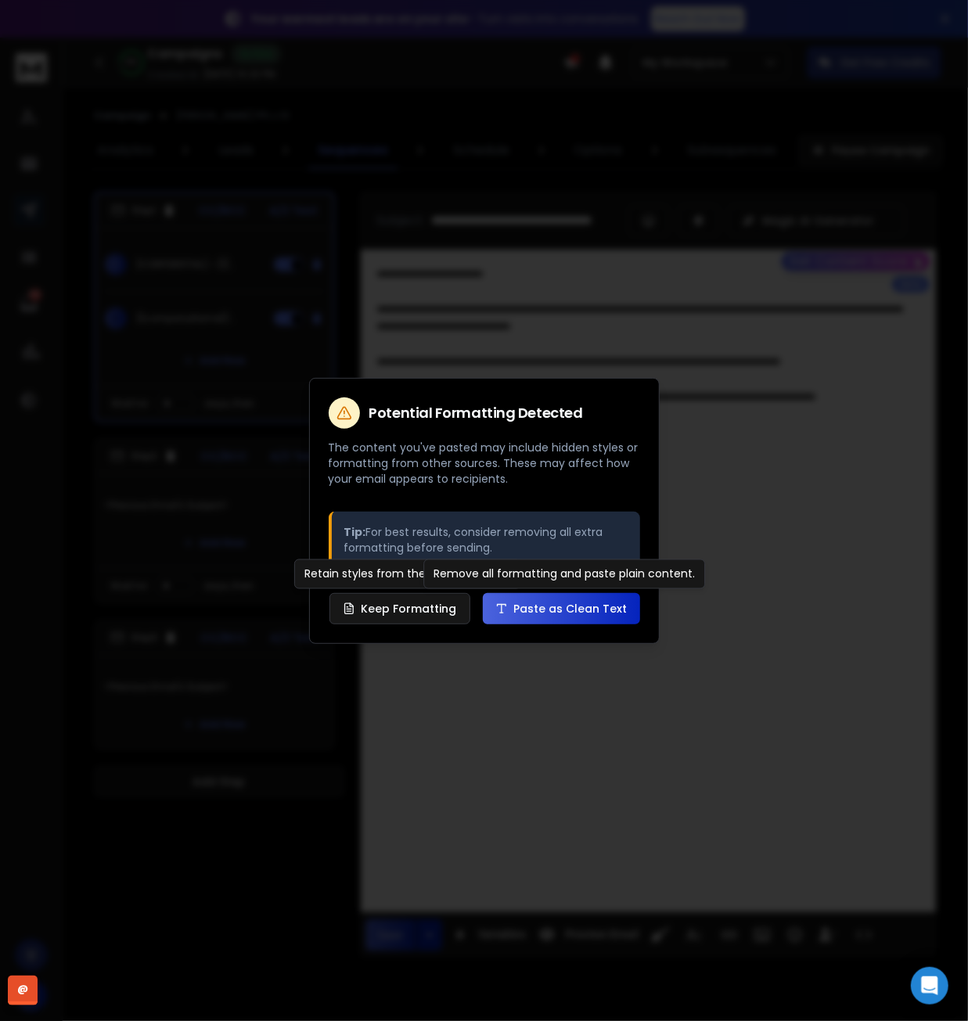
click at [612, 604] on button "Paste as Clean Text" at bounding box center [561, 608] width 157 height 31
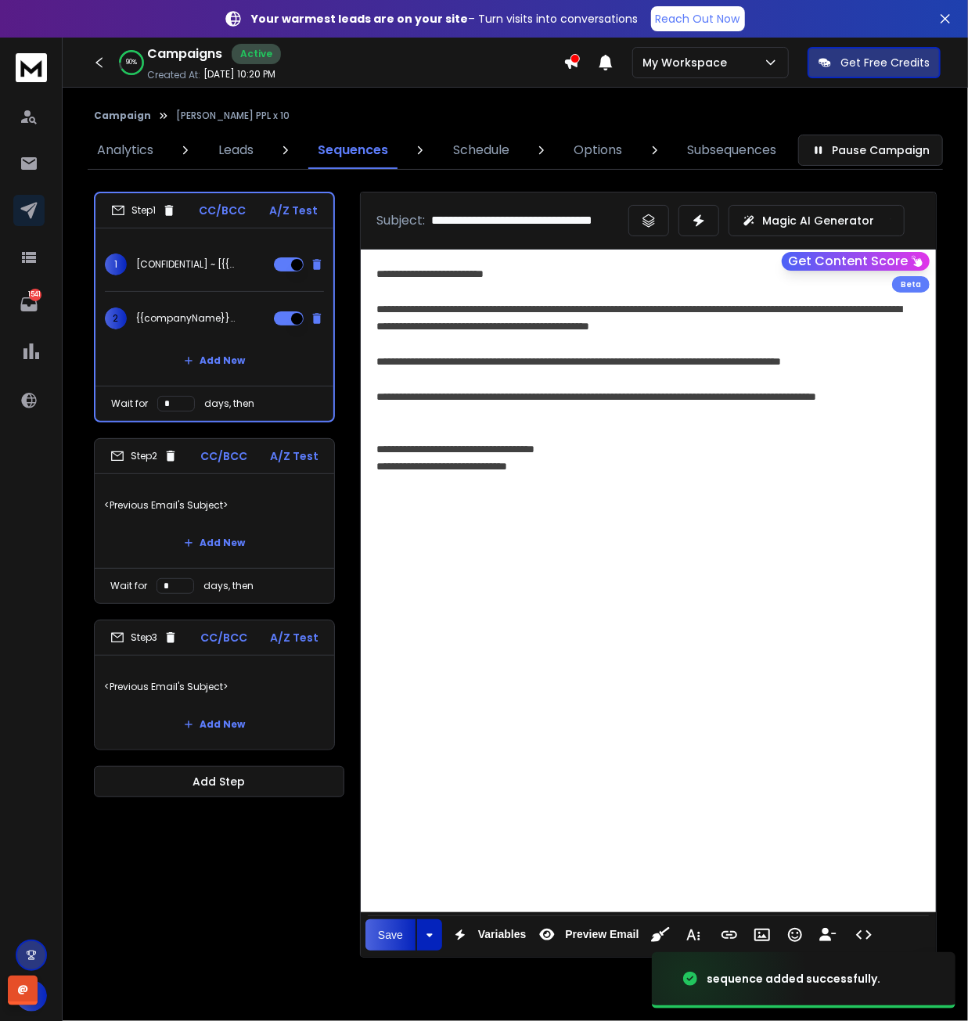
click at [185, 310] on div "2 {{companyName}} - for sale?" at bounding box center [170, 319] width 131 height 22
type input "**********"
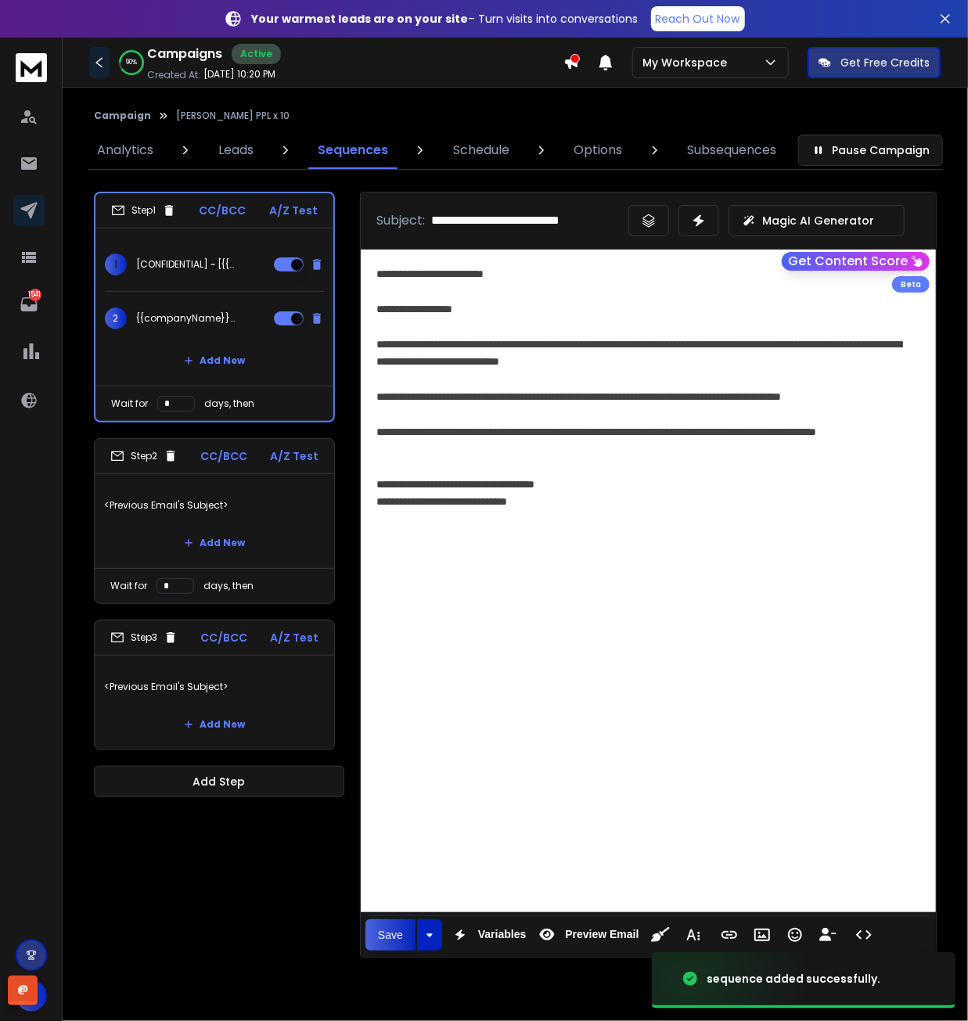
click at [105, 58] on icon at bounding box center [99, 63] width 14 height 14
